Goal: Find specific page/section: Find specific page/section

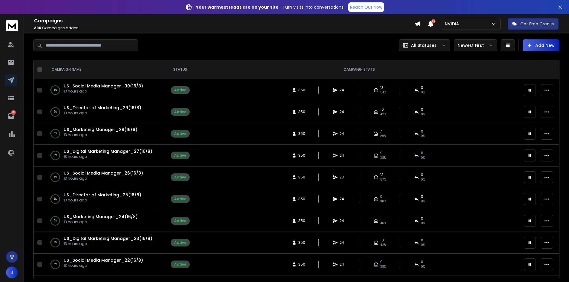
click at [170, 48] on div at bounding box center [164, 45] width 263 height 12
click at [193, 36] on div "Campaigns 396 Campaigns Added All Statuses Newest First Add New CAMPAIGN NAME S…" at bounding box center [296, 159] width 545 height 252
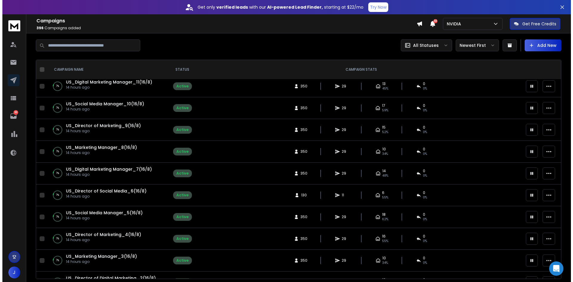
scroll to position [478, 0]
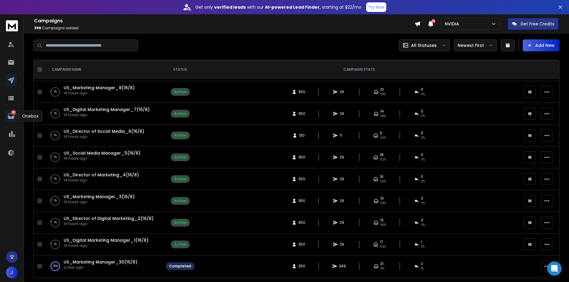
click at [14, 113] on p "99" at bounding box center [13, 112] width 5 height 5
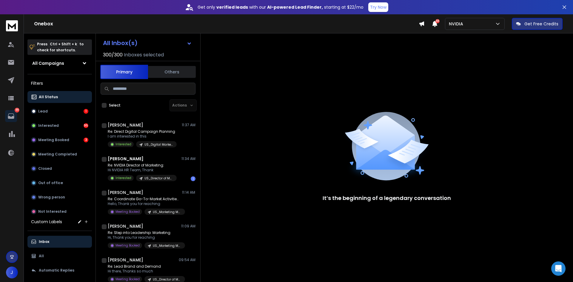
click at [67, 125] on button "Interested 95" at bounding box center [59, 126] width 64 height 12
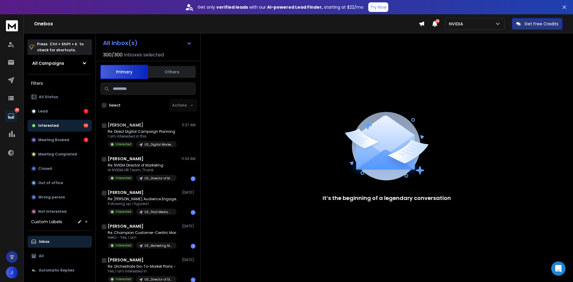
click at [306, 165] on div "It’s the beginning of a legendary conversation" at bounding box center [387, 153] width 372 height 240
